Goal: Task Accomplishment & Management: Manage account settings

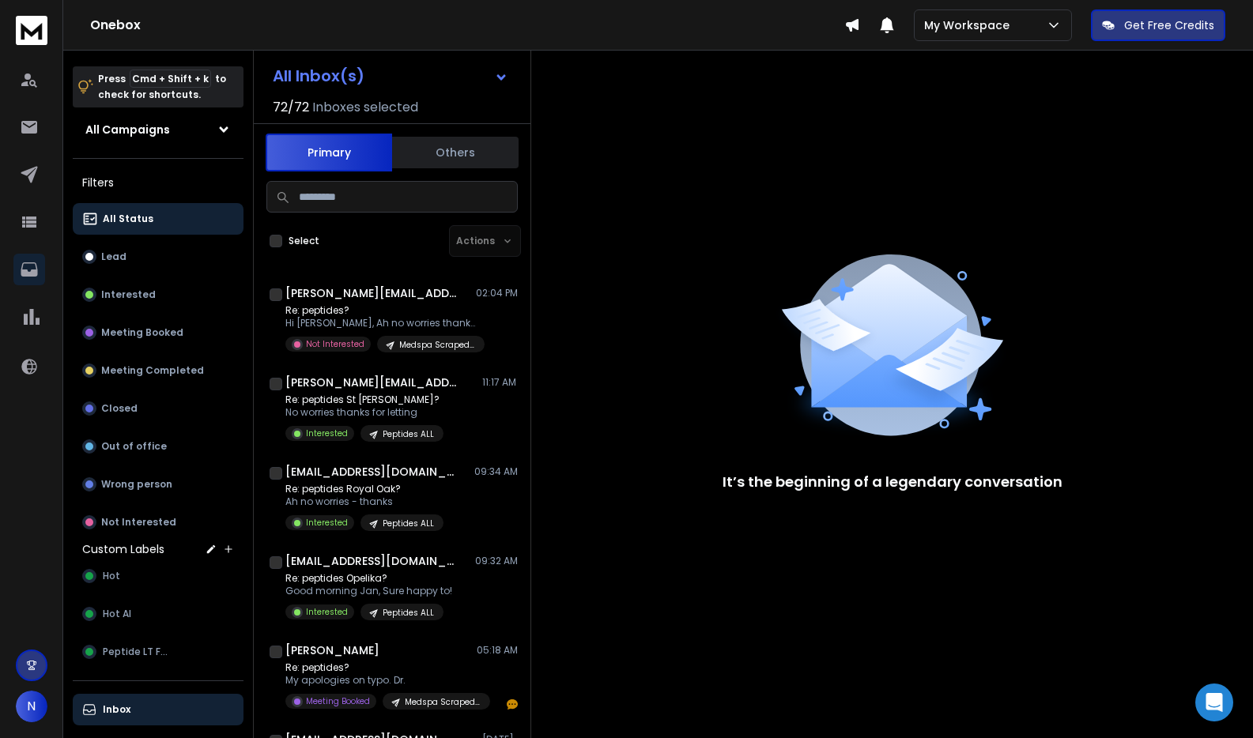
click at [336, 204] on input at bounding box center [391, 197] width 251 height 32
paste input "**********"
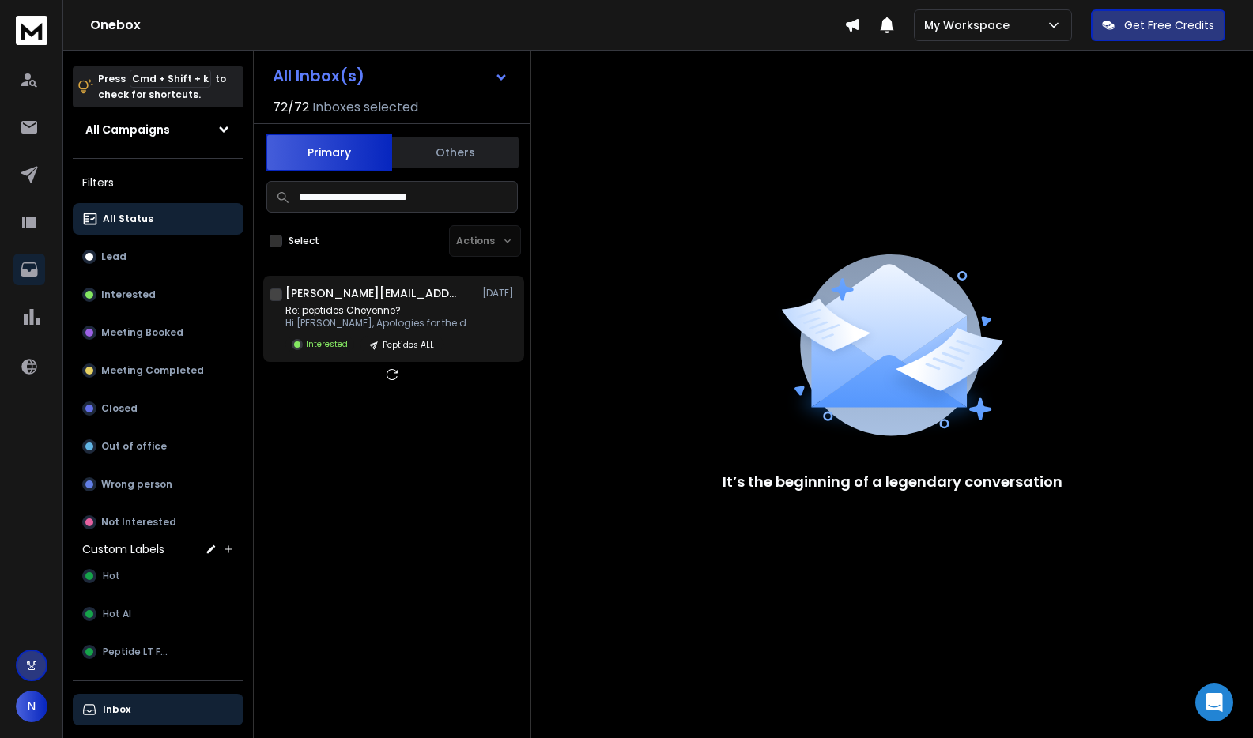
type input "**********"
click at [358, 307] on p "Re: peptides Cheyenne?" at bounding box center [380, 310] width 190 height 13
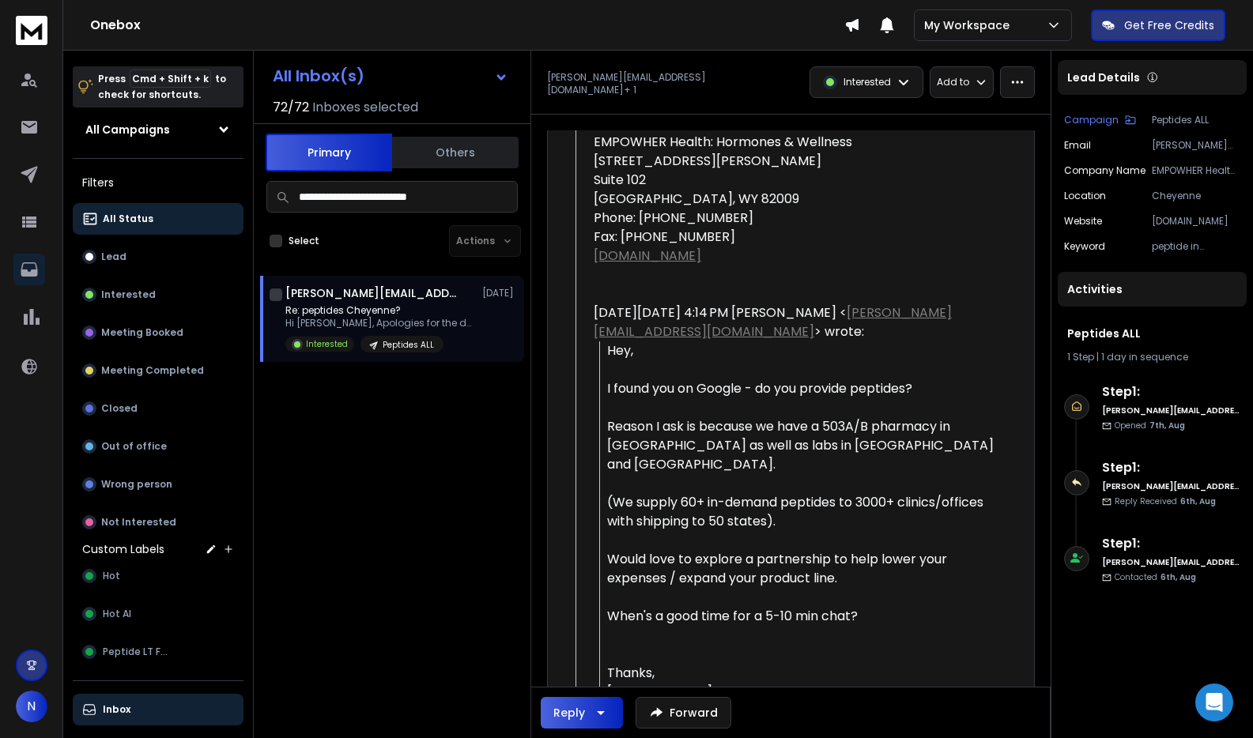
scroll to position [2106, 0]
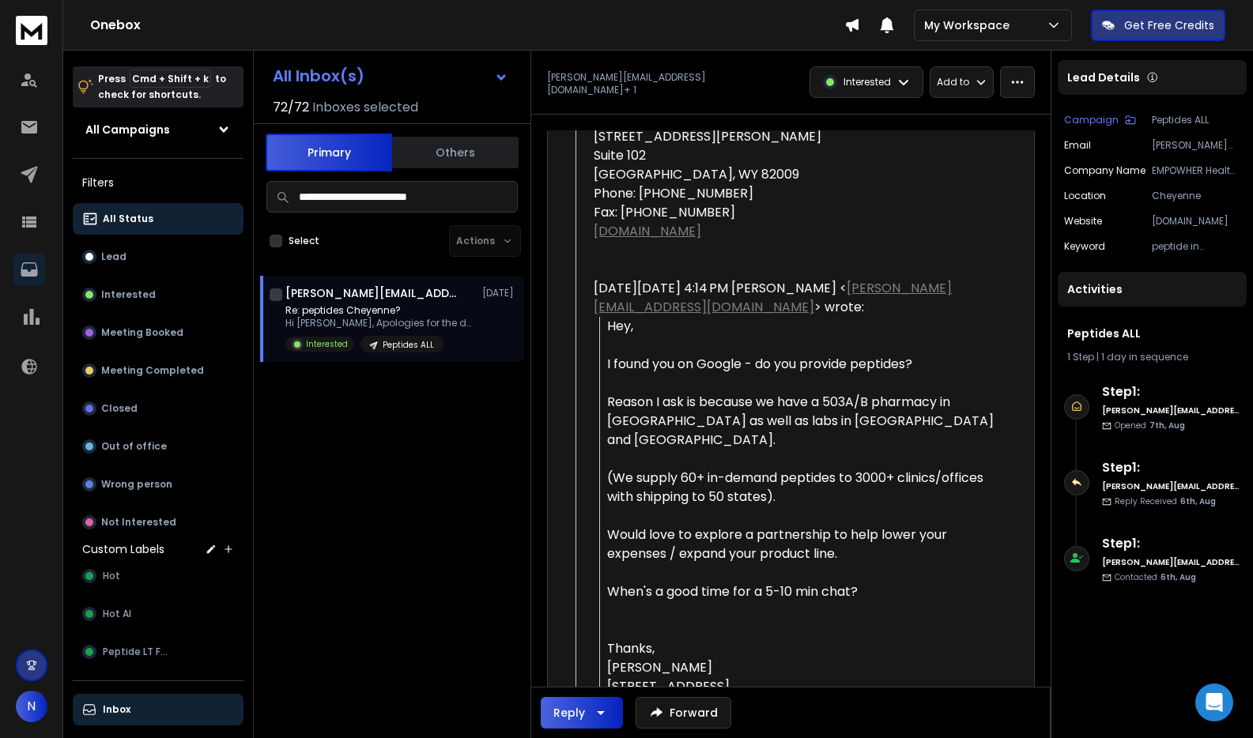
click at [701, 240] on link "[DOMAIN_NAME]" at bounding box center [648, 231] width 108 height 18
click at [916, 69] on div "Interested" at bounding box center [866, 82] width 112 height 30
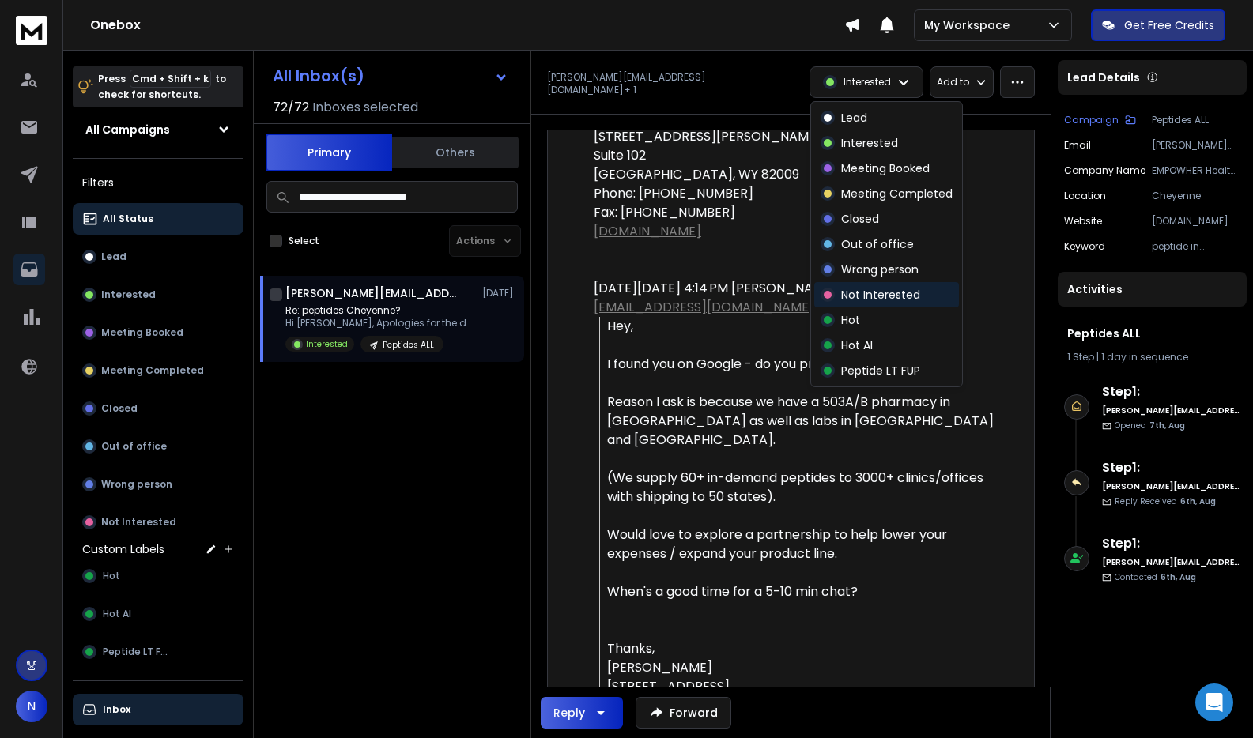
click at [867, 294] on p "Not Interested" at bounding box center [880, 295] width 79 height 16
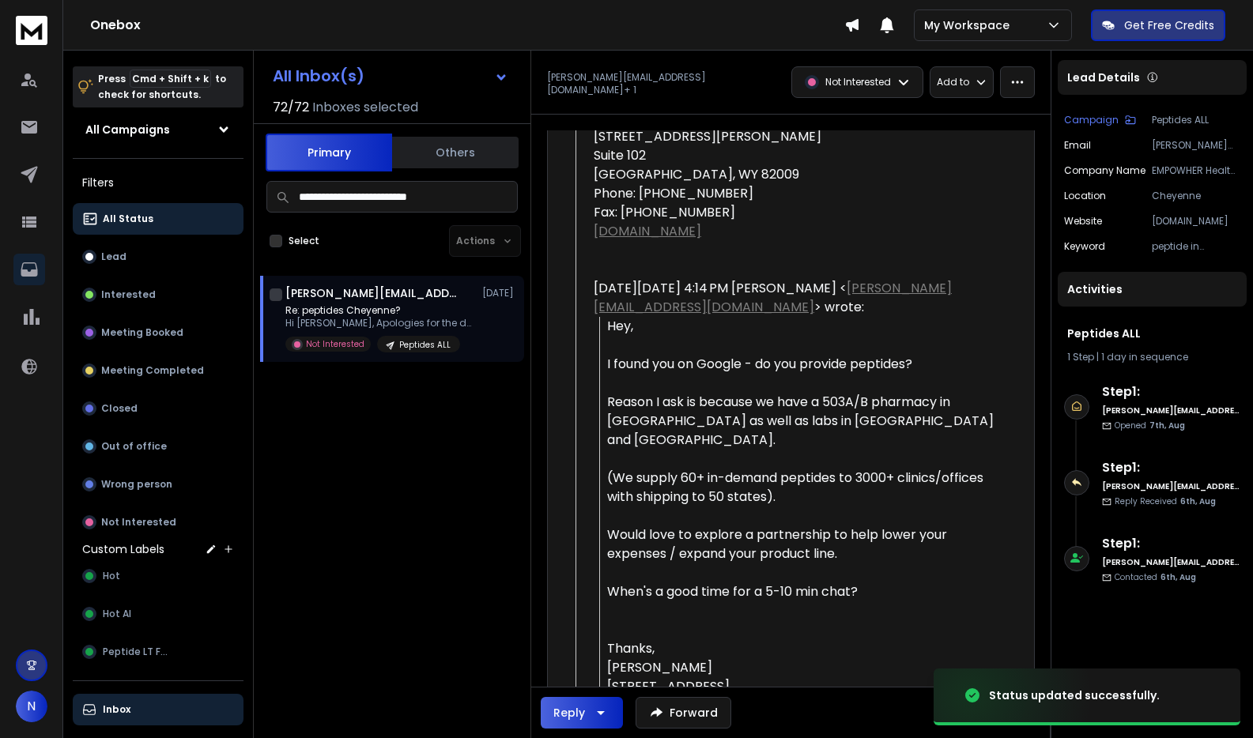
click at [1018, 79] on icon "button" at bounding box center [1017, 82] width 14 height 14
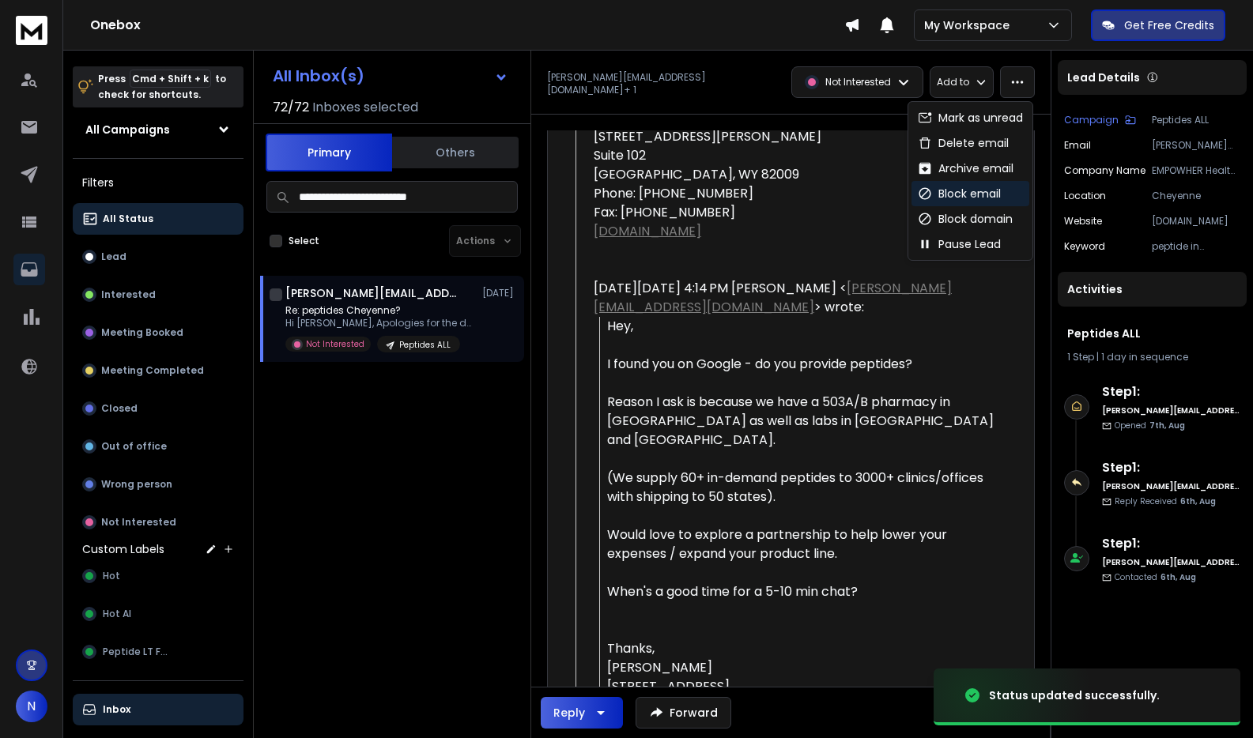
click at [973, 192] on div "Block email" at bounding box center [959, 194] width 83 height 16
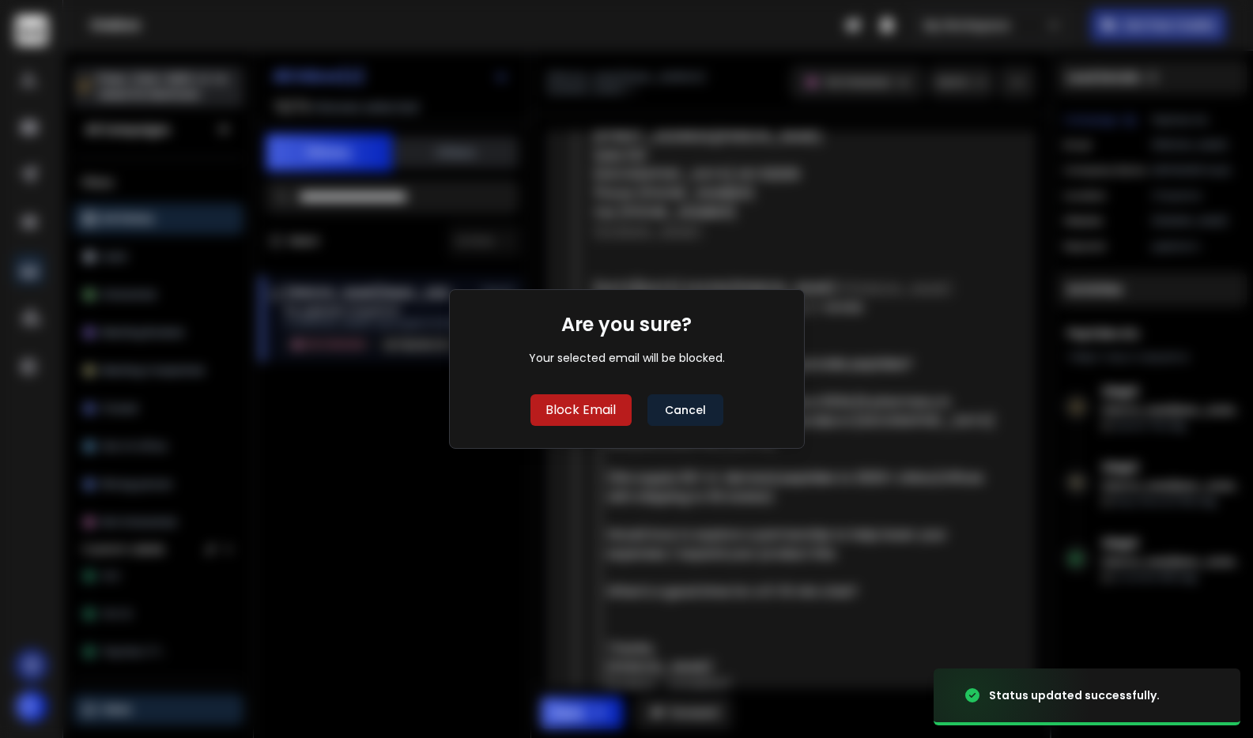
click at [587, 405] on button "Block Email" at bounding box center [581, 411] width 101 height 32
